Goal: Task Accomplishment & Management: Manage account settings

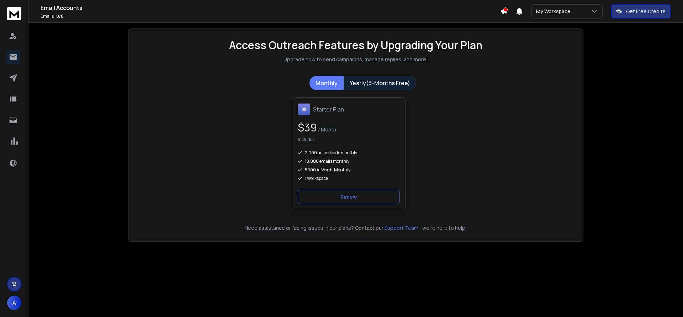
click at [398, 87] on button "Yearly(3-Months Free)" at bounding box center [380, 83] width 73 height 14
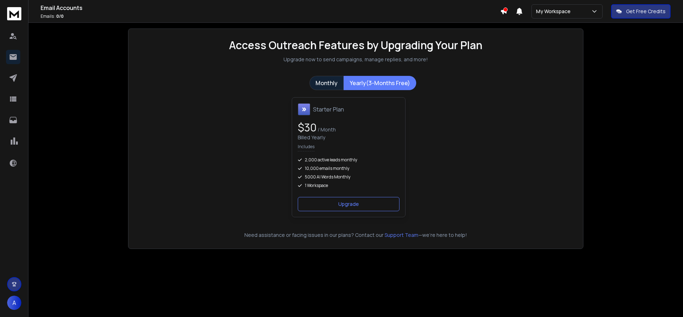
click at [322, 79] on button "Monthly" at bounding box center [326, 83] width 34 height 14
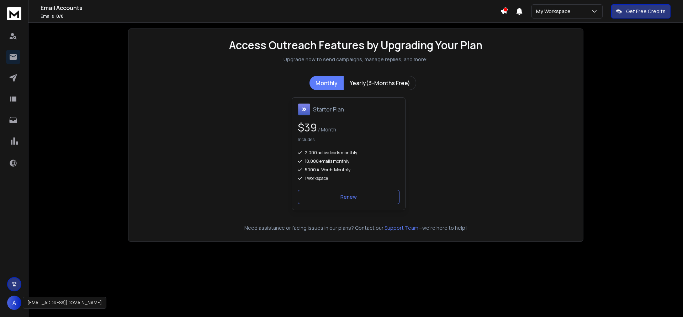
click at [12, 302] on span "A" at bounding box center [14, 302] width 14 height 14
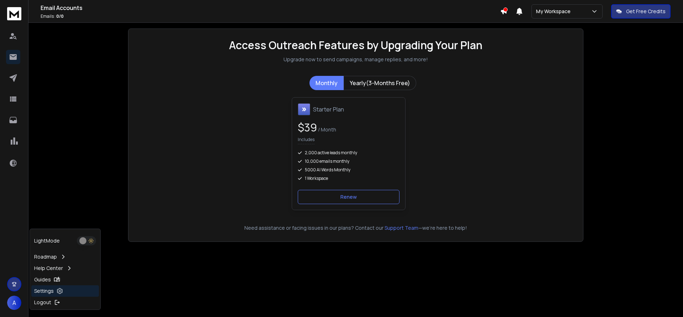
click at [46, 290] on p "Settings" at bounding box center [44, 290] width 20 height 7
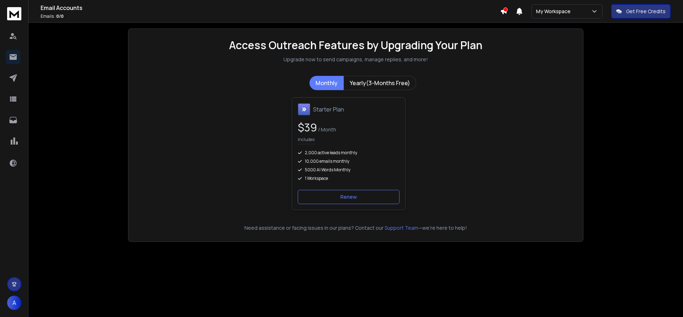
click at [639, 11] on p "Get Free Credits" at bounding box center [645, 11] width 39 height 7
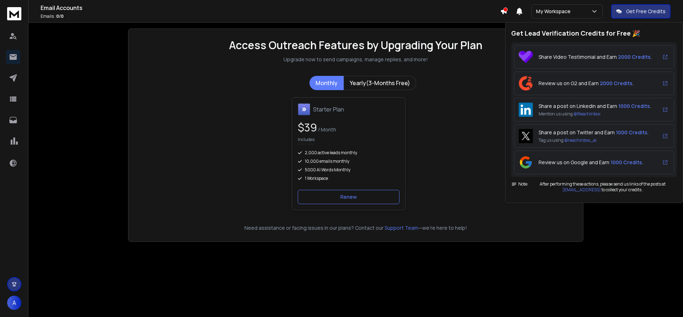
click at [573, 161] on p "Review us on Google and Earn 1000 Credits ." at bounding box center [590, 162] width 105 height 7
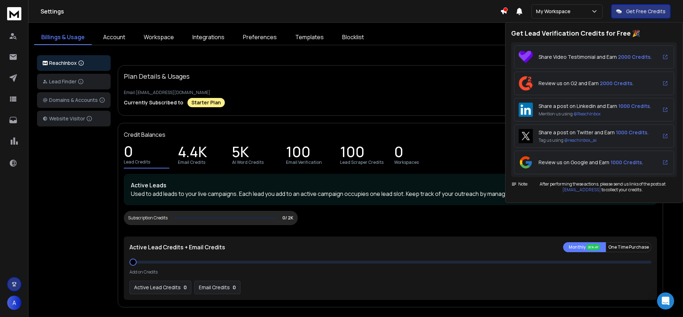
click at [284, 111] on div "Plan Details & Usages Upgrade Plan Email: aymenka28@gmail.com Currently Subscri…" at bounding box center [390, 90] width 545 height 51
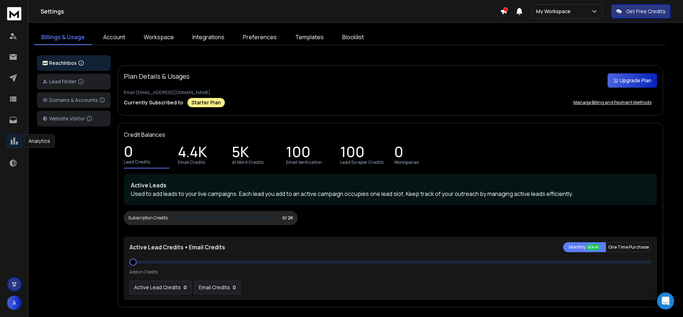
click at [10, 139] on icon at bounding box center [14, 141] width 11 height 11
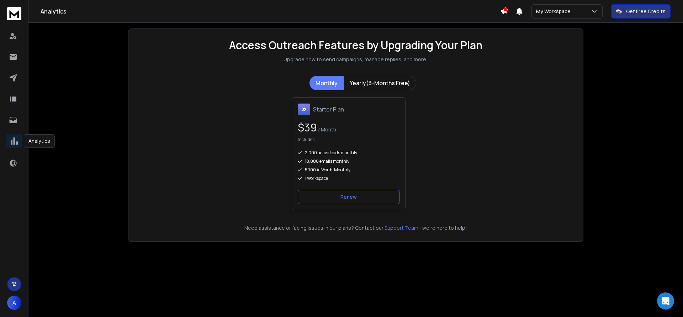
click at [10, 140] on icon at bounding box center [14, 141] width 11 height 11
click at [354, 200] on button "Renew" at bounding box center [349, 197] width 102 height 14
